Goal: Task Accomplishment & Management: Manage account settings

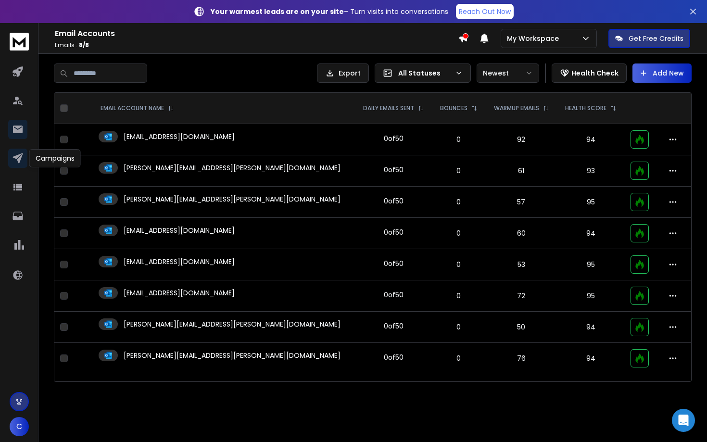
click at [21, 162] on icon at bounding box center [18, 158] width 12 height 12
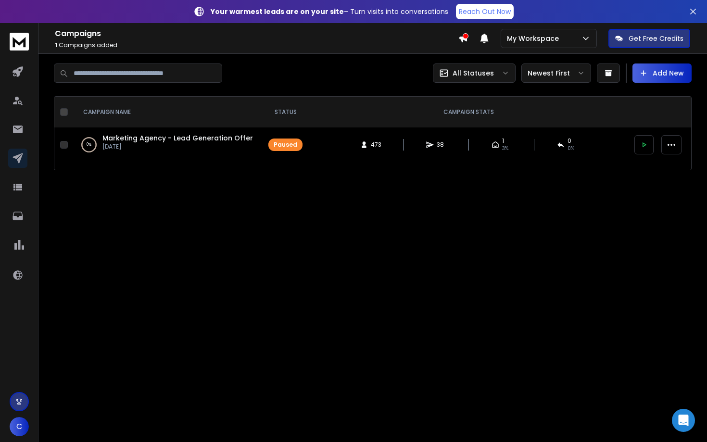
click at [206, 130] on td "0 % Marketing Agency - Lead Generation Offer 2 days ago" at bounding box center [167, 144] width 191 height 35
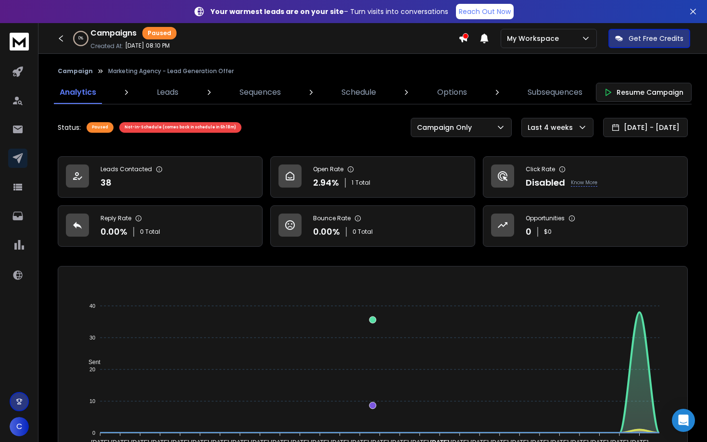
click at [340, 182] on div "2.94 % 1 Total" at bounding box center [341, 182] width 57 height 13
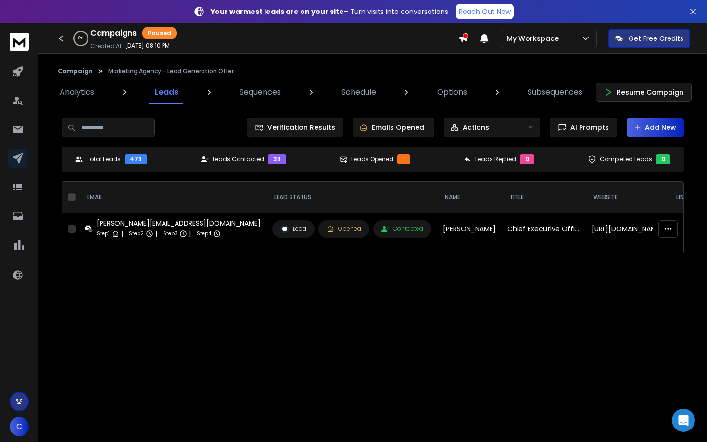
click at [318, 238] on div "Opened" at bounding box center [343, 228] width 51 height 17
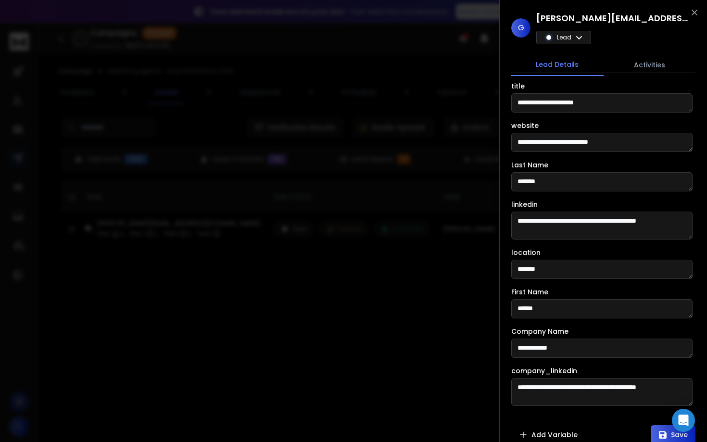
click at [653, 66] on button "Activities" at bounding box center [650, 64] width 92 height 21
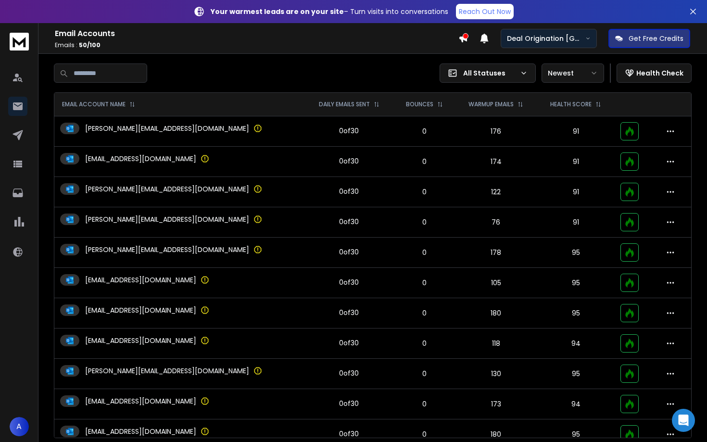
click at [569, 44] on button "Deal Origination Brillwood" at bounding box center [549, 38] width 96 height 19
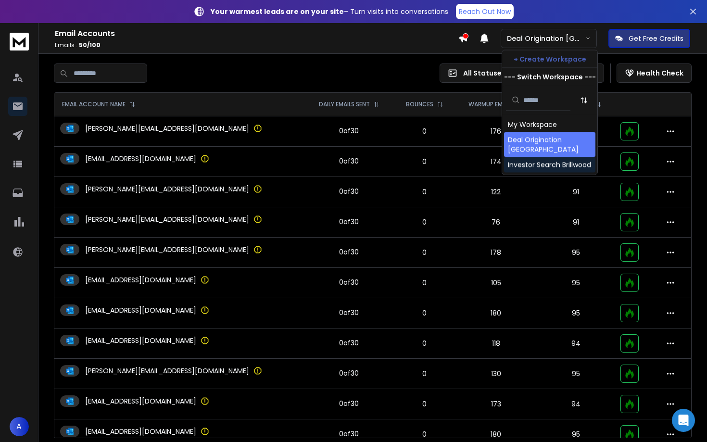
click at [527, 165] on div "Investor Search Brillwood" at bounding box center [549, 165] width 83 height 10
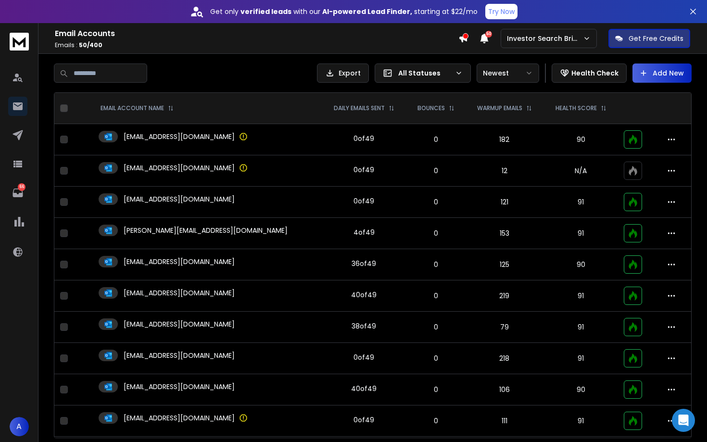
click at [187, 133] on p "sm@thebrillwood.com" at bounding box center [179, 137] width 111 height 10
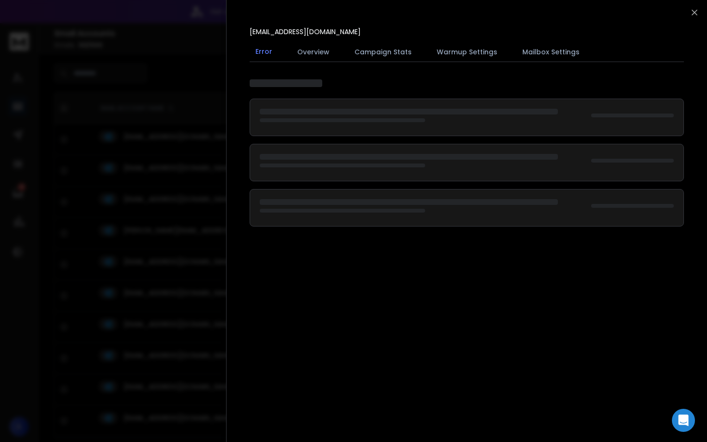
click at [150, 140] on div at bounding box center [353, 221] width 707 height 442
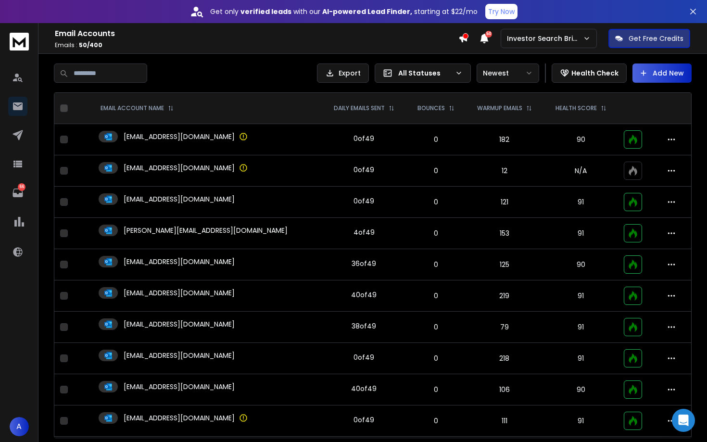
click at [123, 73] on input at bounding box center [100, 72] width 93 height 19
paste input "**********"
type input "**********"
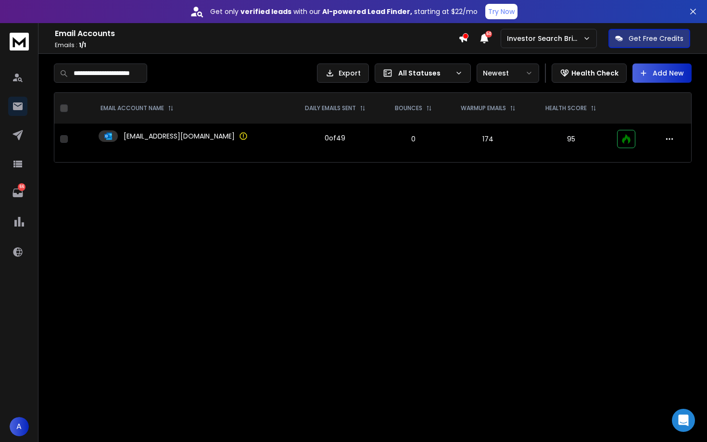
click at [192, 145] on td "sm@brillwooddigital.com" at bounding box center [191, 139] width 196 height 31
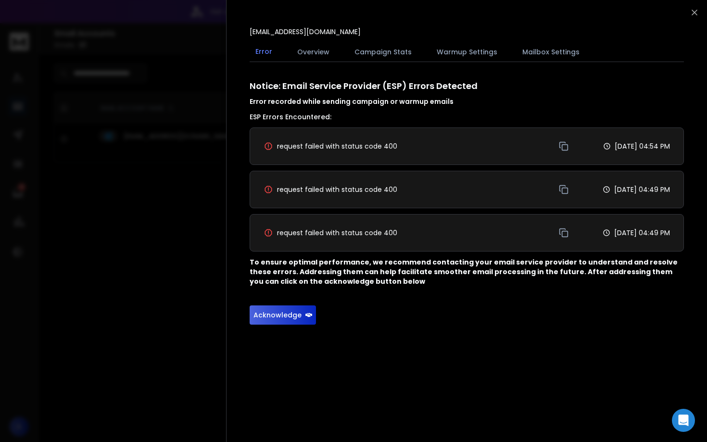
click at [73, 245] on div at bounding box center [353, 221] width 707 height 442
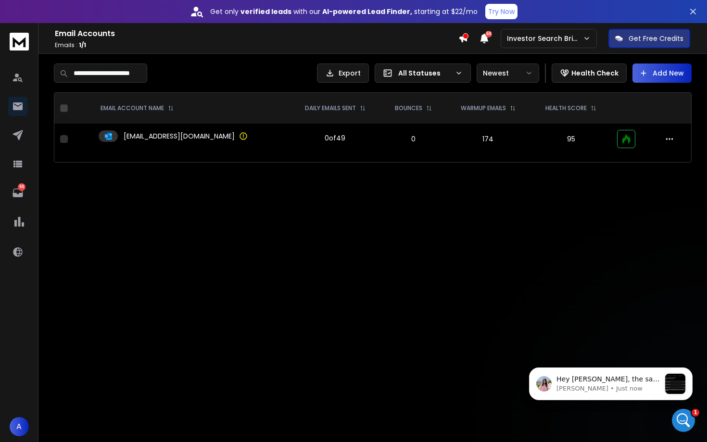
scroll to position [0, 0]
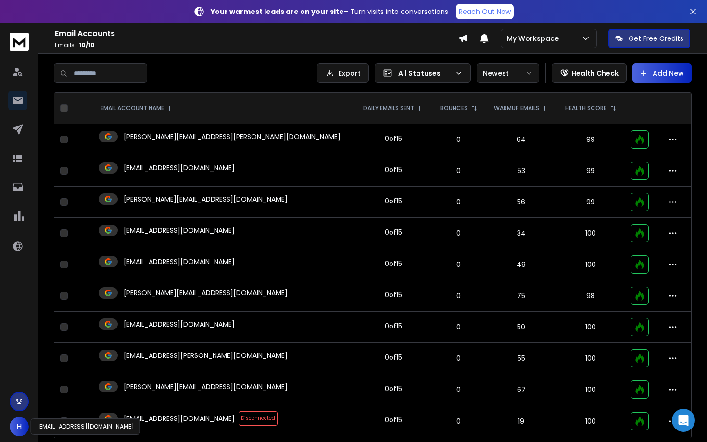
click at [28, 421] on button "H" at bounding box center [19, 426] width 19 height 19
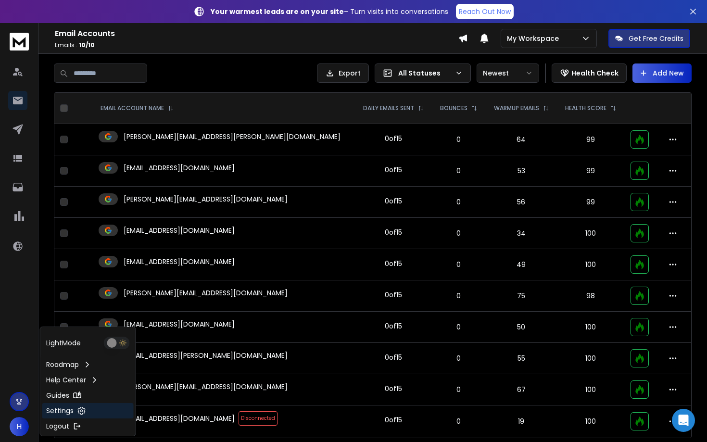
click at [74, 408] on div "Settings" at bounding box center [87, 410] width 91 height 15
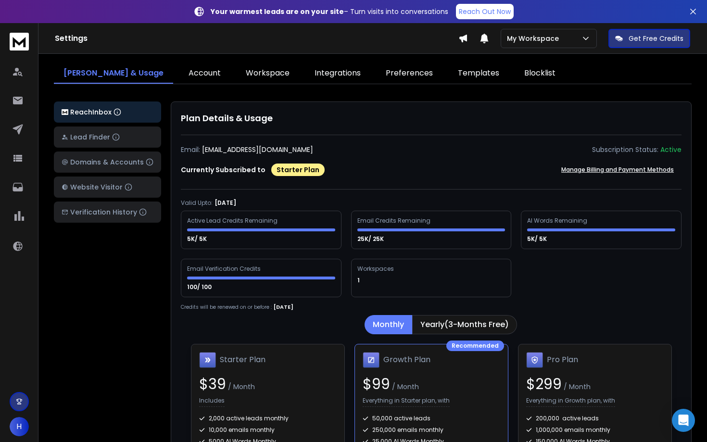
click at [601, 172] on p "Manage Billing and Payment Methods" at bounding box center [617, 170] width 113 height 8
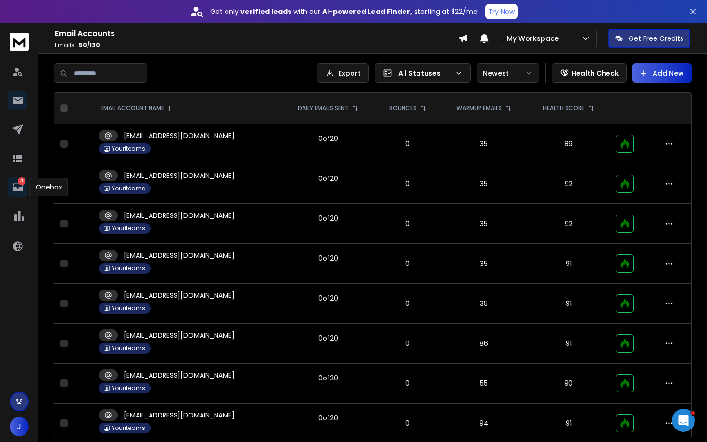
click at [18, 179] on p "71" at bounding box center [22, 182] width 8 height 8
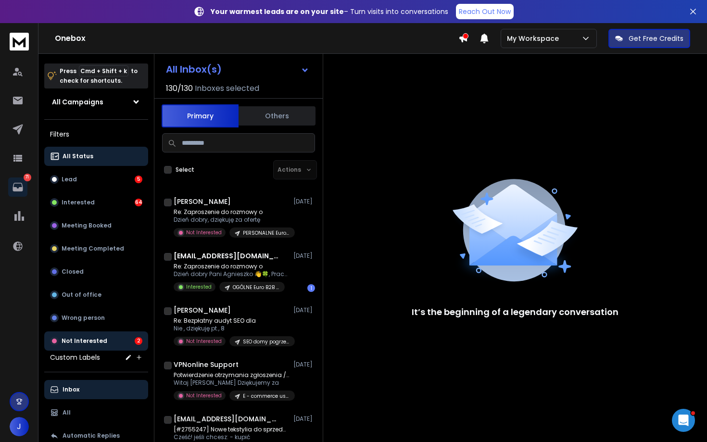
click at [100, 337] on p "Not Interested" at bounding box center [85, 341] width 46 height 8
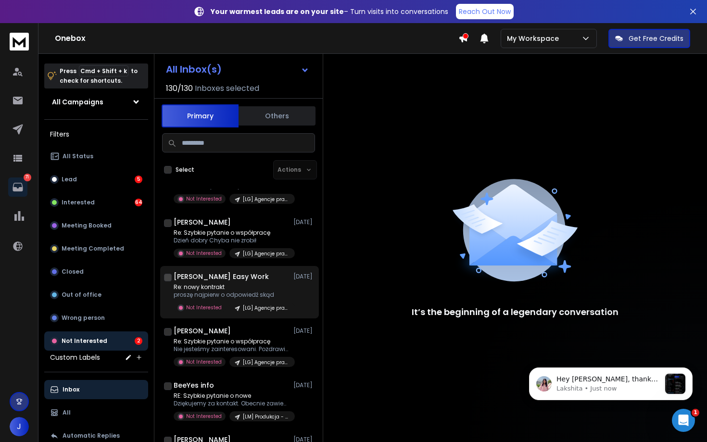
scroll to position [4806, 0]
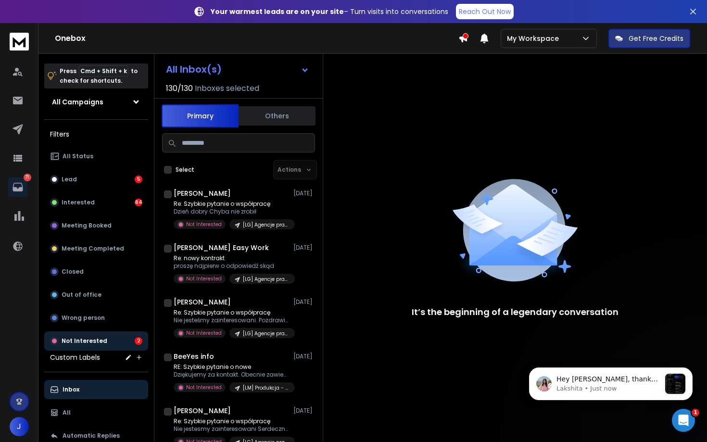
click at [299, 163] on div "Actions" at bounding box center [295, 169] width 44 height 19
click at [293, 167] on div "Actions" at bounding box center [295, 169] width 44 height 19
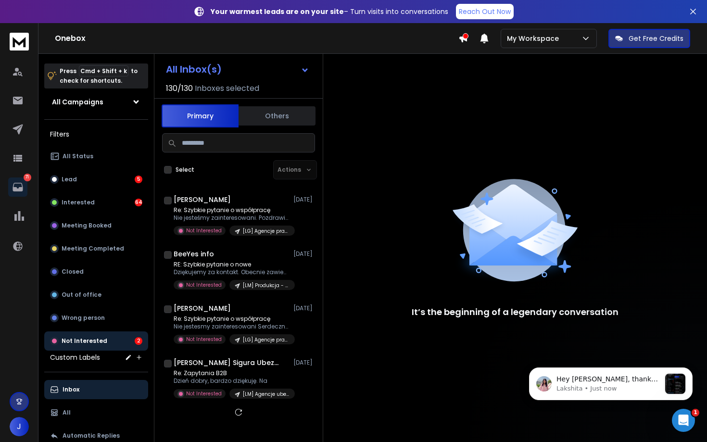
scroll to position [4927, 0]
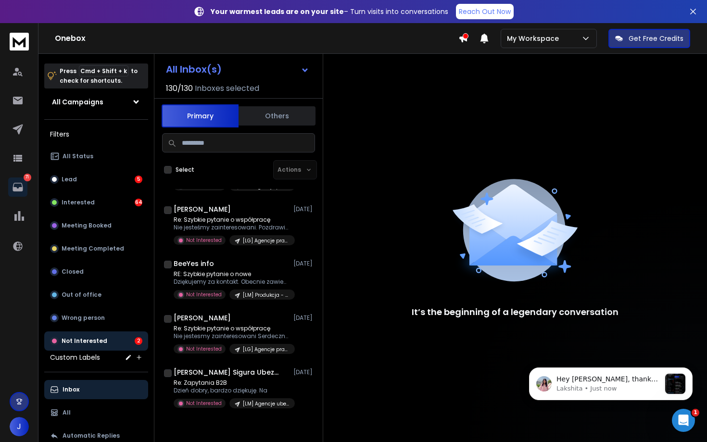
click at [394, 347] on div "It’s the beginning of a legendary conversation" at bounding box center [515, 242] width 384 height 376
